Goal: Information Seeking & Learning: Find contact information

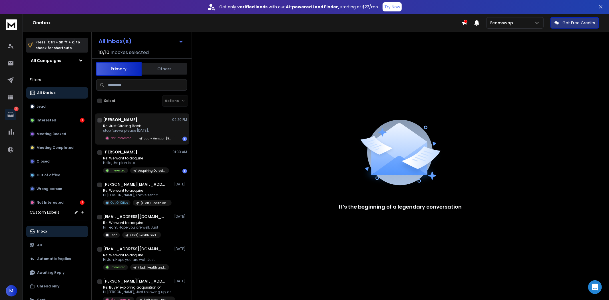
click at [117, 127] on p "Re: Just Circling Back" at bounding box center [137, 126] width 69 height 5
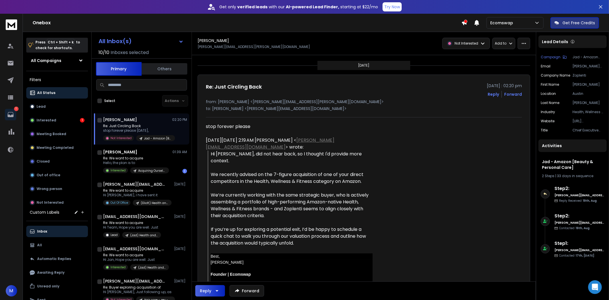
drag, startPoint x: 208, startPoint y: 126, endPoint x: 263, endPoint y: 126, distance: 55.4
click at [263, 126] on div "stop forever please" at bounding box center [289, 126] width 167 height 7
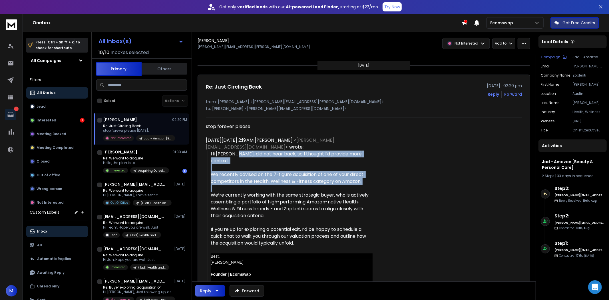
drag, startPoint x: 234, startPoint y: 153, endPoint x: 384, endPoint y: 184, distance: 153.4
click at [384, 184] on div "Re: Just Circling Back [DATE] : 02:20 pm Reply Forward from: [PERSON_NAME] <[PE…" at bounding box center [364, 271] width 316 height 376
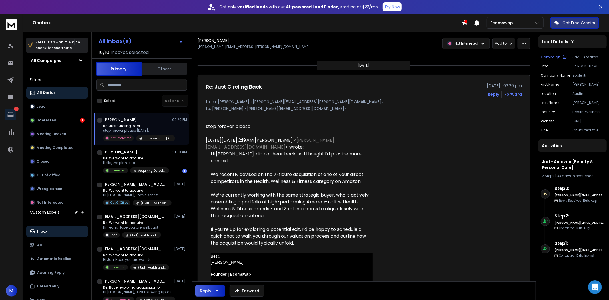
click at [226, 129] on div "stop forever please" at bounding box center [289, 126] width 167 height 7
click at [203, 127] on div "Re: Just Circling Back [DATE] : 02:20 pm Reply Forward from: [PERSON_NAME] <[PE…" at bounding box center [364, 271] width 333 height 392
drag, startPoint x: 207, startPoint y: 126, endPoint x: 266, endPoint y: 124, distance: 59.1
click at [266, 124] on div "stop forever please" at bounding box center [289, 126] width 167 height 7
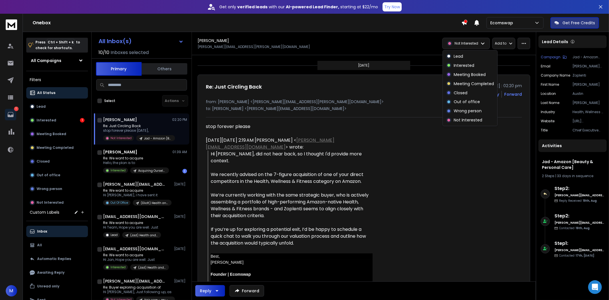
click at [486, 47] on div "Not Interested" at bounding box center [466, 43] width 47 height 11
click at [462, 93] on p "Closed" at bounding box center [461, 93] width 14 height 6
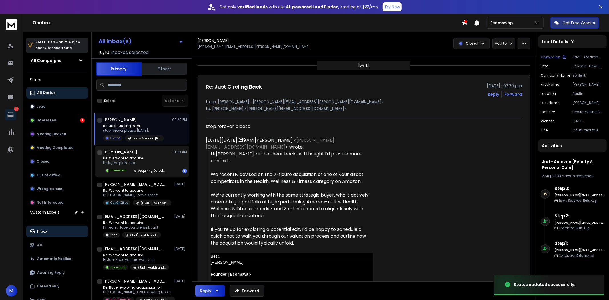
click at [129, 168] on div "Interested Acquiring Ourselves list [Eliott]" at bounding box center [136, 170] width 66 height 6
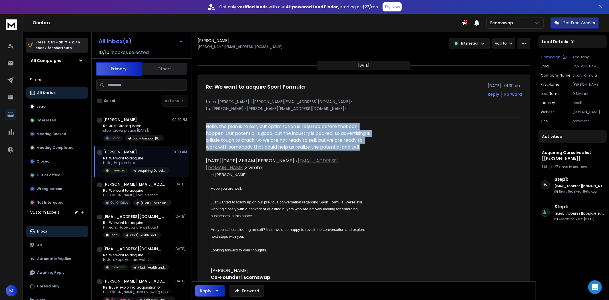
drag, startPoint x: 206, startPoint y: 126, endPoint x: 399, endPoint y: 146, distance: 194.2
copy div "Hello, the plan is to exit, but optimization is required before that can happen…"
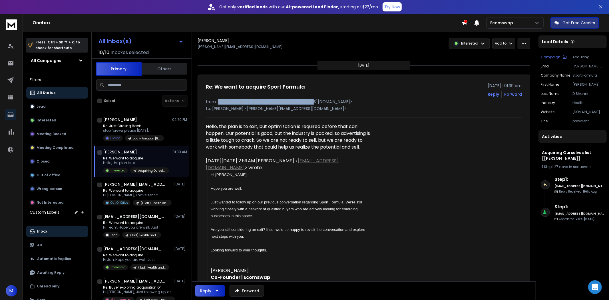
drag, startPoint x: 218, startPoint y: 101, endPoint x: 316, endPoint y: 101, distance: 98.8
click at [316, 101] on p "from: [PERSON_NAME] <[PERSON_NAME][EMAIL_ADDRESS][DOMAIN_NAME]>" at bounding box center [364, 102] width 316 height 6
copy p "[PERSON_NAME] <[PERSON_NAME][EMAIL_ADDRESS][DOMAIN_NAME]>"
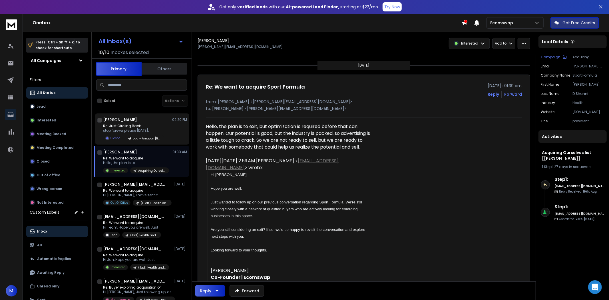
click at [143, 117] on div "[PERSON_NAME] 02:20 PM" at bounding box center [145, 120] width 84 height 6
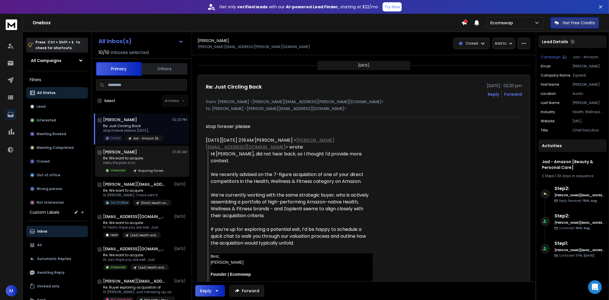
click at [154, 166] on div "Re: We want to acquire Hello, the plan is to Interested Acquiring Ourselves lis…" at bounding box center [136, 164] width 66 height 17
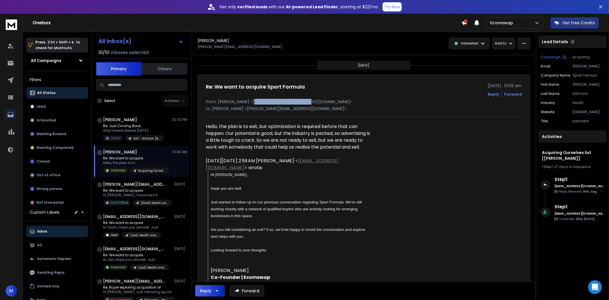
drag, startPoint x: 252, startPoint y: 102, endPoint x: 309, endPoint y: 102, distance: 56.8
click at [309, 102] on p "from: [PERSON_NAME] <[PERSON_NAME][EMAIL_ADDRESS][DOMAIN_NAME]>" at bounding box center [364, 102] width 316 height 6
copy p "[PERSON_NAME][EMAIL_ADDRESS][DOMAIN_NAME]"
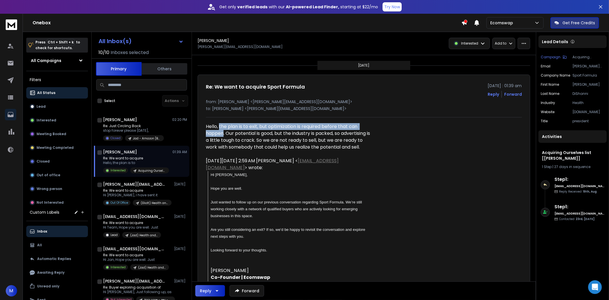
drag, startPoint x: 219, startPoint y: 126, endPoint x: 223, endPoint y: 134, distance: 8.6
click at [223, 134] on div "Hello, the plan is to exit, but optimization is required before that can happen…" at bounding box center [289, 136] width 167 height 27
copy div "the plan is to exit, but optimization is required before that can happen"
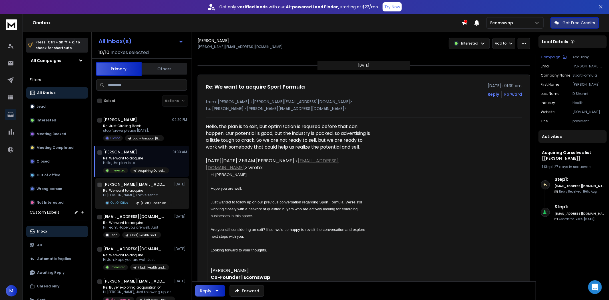
click at [137, 185] on h1 "[PERSON_NAME][EMAIL_ADDRESS][DOMAIN_NAME]" at bounding box center [134, 184] width 63 height 6
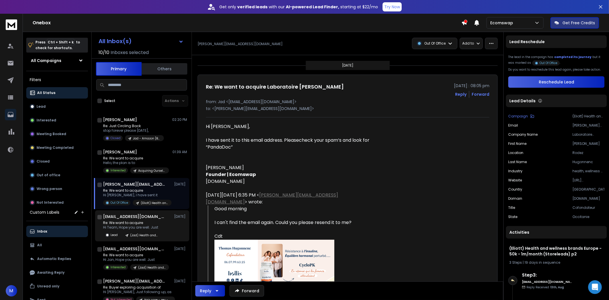
click at [149, 225] on p "Hi Team, Hope you are well. Just" at bounding box center [132, 227] width 58 height 5
